Goal: Communication & Community: Answer question/provide support

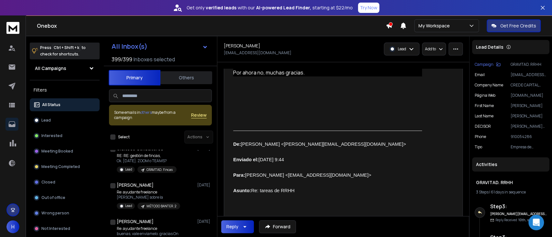
scroll to position [431, 0]
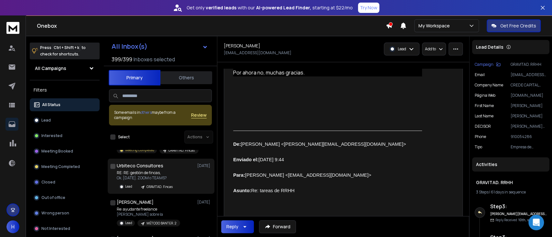
click at [158, 172] on p "RE: RE: gestión de fincas," at bounding box center [147, 173] width 60 height 5
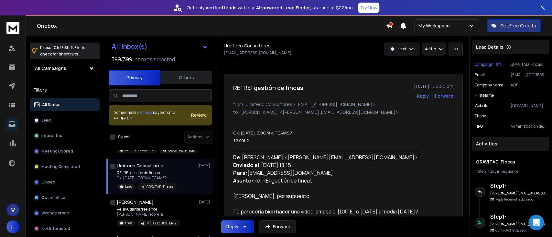
scroll to position [0, 0]
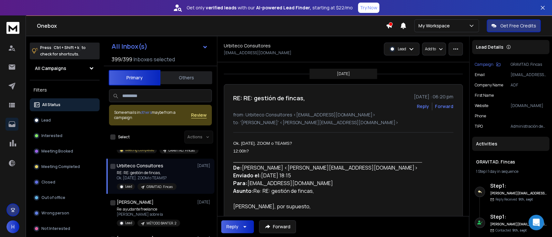
click at [245, 229] on icon "button" at bounding box center [245, 227] width 8 height 8
click at [239, 211] on p "Reply All" at bounding box center [241, 210] width 18 height 6
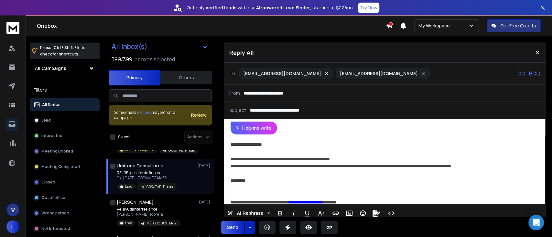
click at [228, 227] on button "Send" at bounding box center [232, 227] width 23 height 13
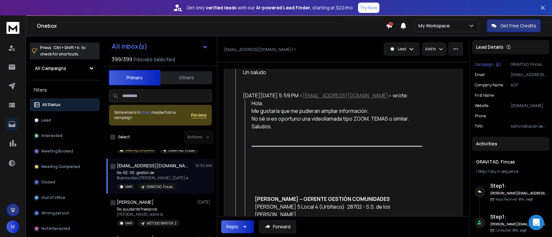
scroll to position [344, 0]
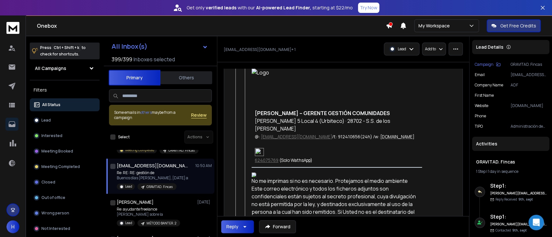
click at [381, 134] on span "[DOMAIN_NAME]" at bounding box center [397, 137] width 34 height 6
drag, startPoint x: 308, startPoint y: 129, endPoint x: 261, endPoint y: 131, distance: 46.5
click at [260, 133] on div "@: [EMAIL_ADDRESS][DOMAIN_NAME] / t: 912410656(24h) / w: [DOMAIN_NAME]" at bounding box center [337, 137] width 164 height 8
copy div "[EMAIL_ADDRESS][DOMAIN_NAME]"
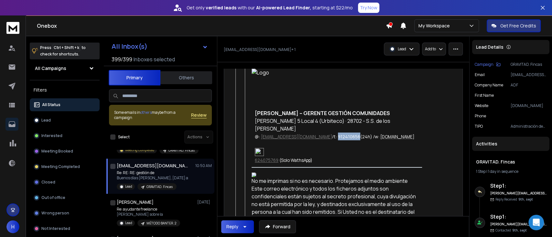
drag, startPoint x: 337, startPoint y: 127, endPoint x: 316, endPoint y: 130, distance: 21.5
click at [338, 134] on span "912410656(24h) /" at bounding box center [356, 137] width 37 height 6
copy span "912410656"
drag, startPoint x: 308, startPoint y: 129, endPoint x: 259, endPoint y: 128, distance: 48.2
click at [259, 133] on div "@: [EMAIL_ADDRESS][DOMAIN_NAME] / t: 912410656(24h) / w: [DOMAIN_NAME]" at bounding box center [337, 137] width 164 height 8
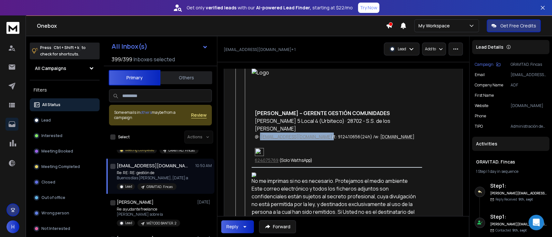
copy div "[EMAIL_ADDRESS][DOMAIN_NAME]"
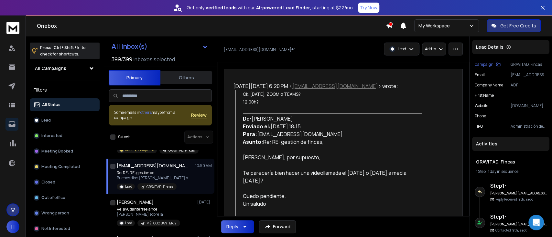
scroll to position [86, 0]
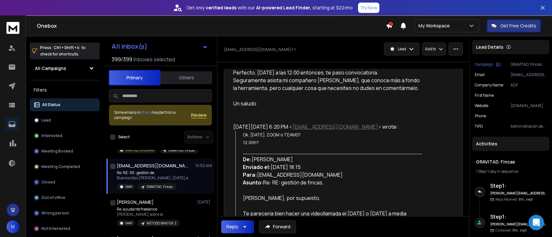
click at [408, 48] on icon at bounding box center [410, 49] width 5 height 5
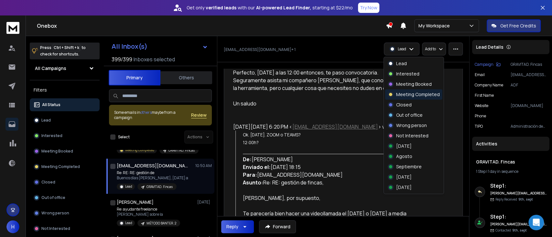
click at [423, 94] on p "Meeting Completed" at bounding box center [418, 94] width 44 height 6
